Goal: Information Seeking & Learning: Check status

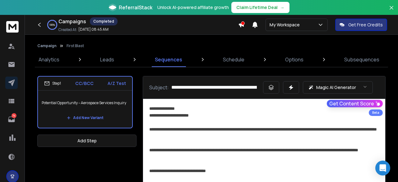
click at [49, 45] on button "Campaign" at bounding box center [46, 46] width 19 height 5
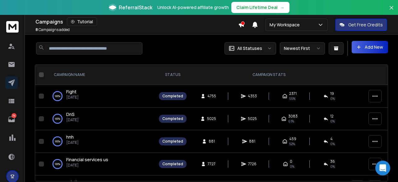
click at [129, 108] on td "100 % DnS [DATE]" at bounding box center [100, 119] width 109 height 23
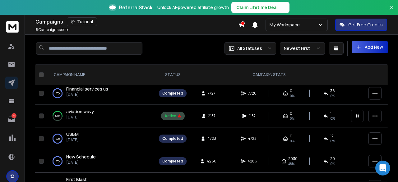
scroll to position [89, 0]
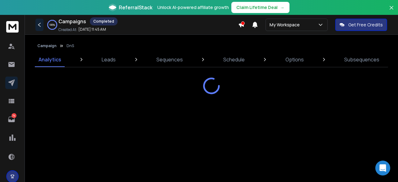
click at [41, 24] on icon at bounding box center [40, 25] width 6 height 6
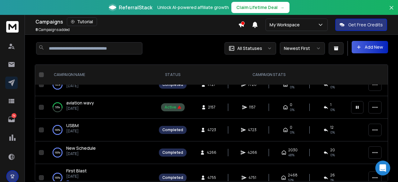
scroll to position [94, 0]
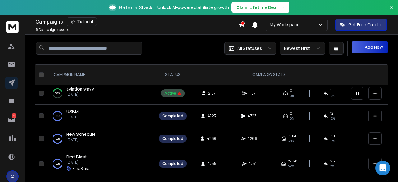
click at [82, 154] on span "First Blast" at bounding box center [76, 157] width 21 height 6
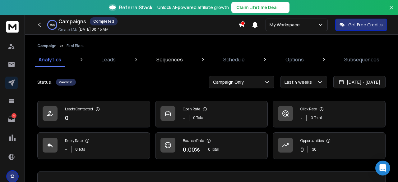
click at [172, 60] on p "Sequences" at bounding box center [169, 59] width 26 height 7
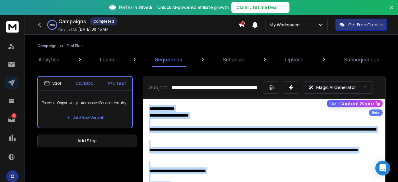
drag, startPoint x: 179, startPoint y: 144, endPoint x: 112, endPoint y: -26, distance: 183.1
click at [143, 99] on div "**********" at bounding box center [264, 153] width 242 height 109
